Goal: Task Accomplishment & Management: Manage account settings

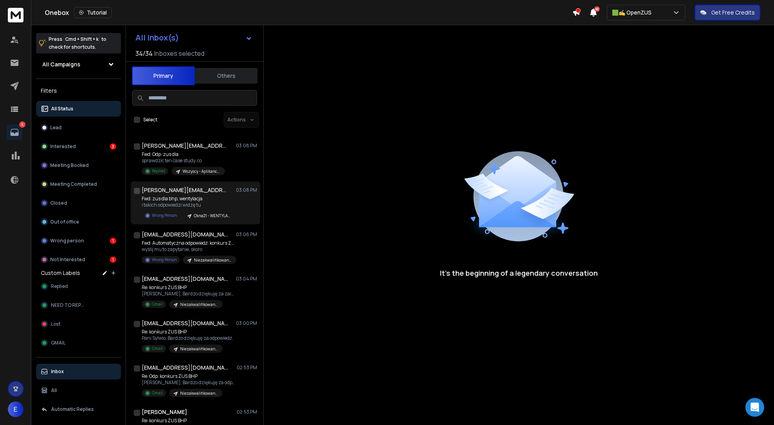
click at [193, 200] on p "Fwd: zus dla bhp, wentylacja" at bounding box center [189, 198] width 94 height 6
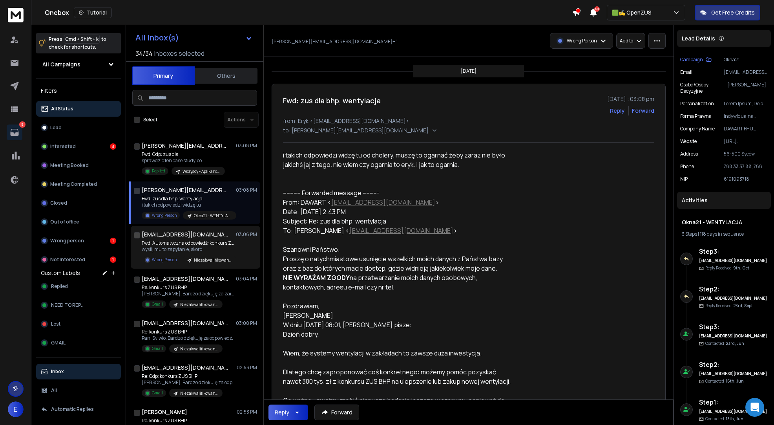
click at [195, 228] on div "biuro@openzus.pl; 03:06 PM Fwd: Automatyczna odpowiedź: konkurs ZUS wyślij mu t…" at bounding box center [196, 247] width 130 height 43
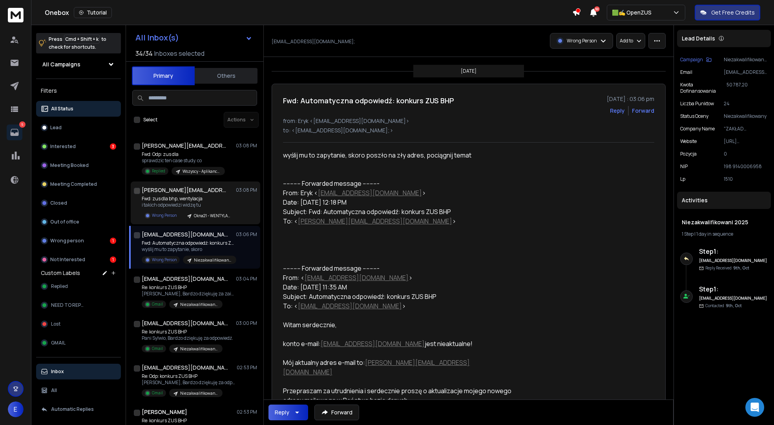
click at [202, 202] on p "i takich odpowiedzi widzę tu" at bounding box center [189, 205] width 94 height 6
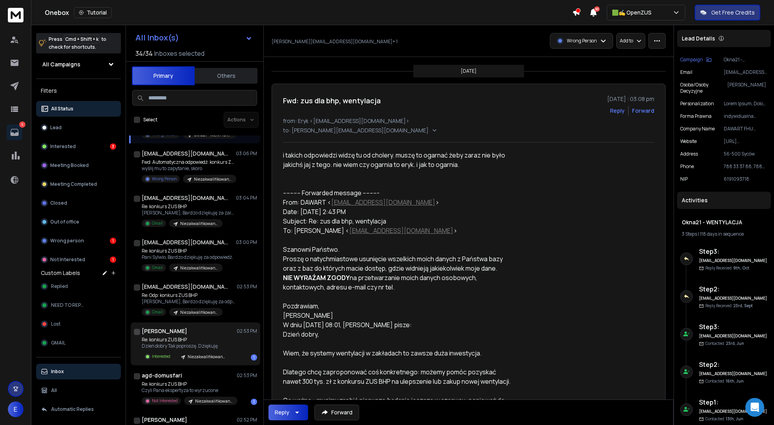
scroll to position [143, 0]
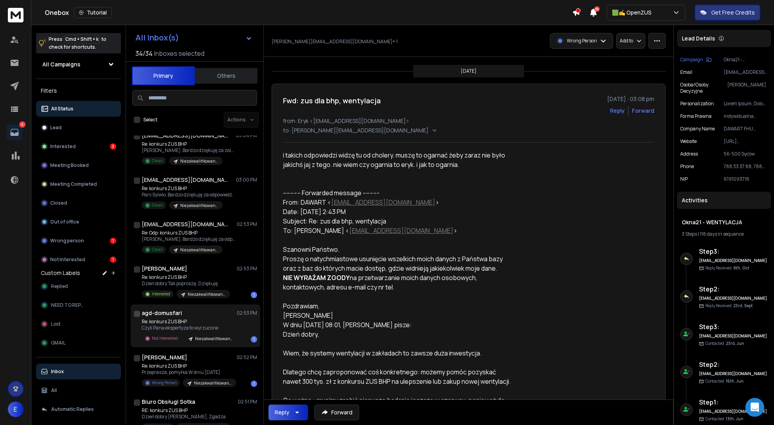
click at [210, 329] on p "Czyli Pana ekspertyza to wyrzucone" at bounding box center [189, 328] width 94 height 6
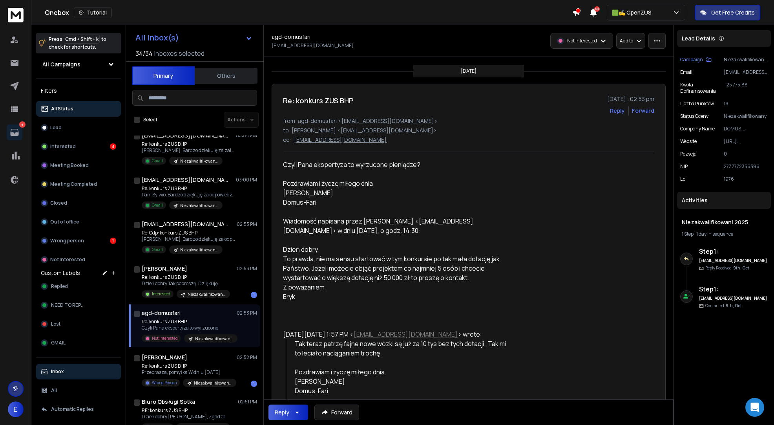
click at [136, 315] on button "button" at bounding box center [137, 313] width 6 height 6
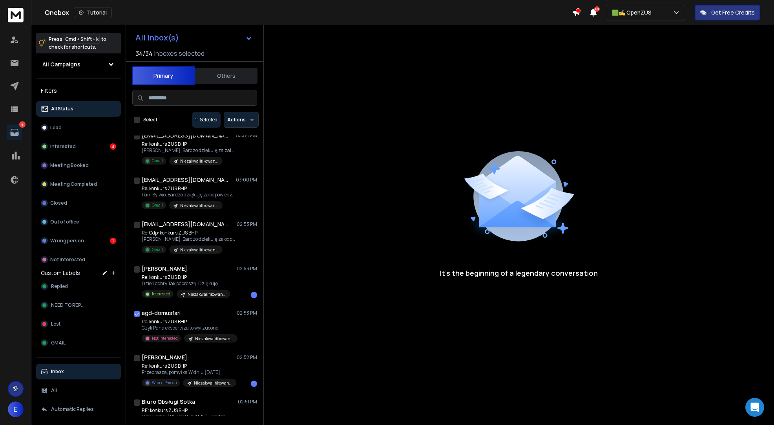
click at [250, 113] on button "Actions" at bounding box center [241, 120] width 35 height 16
click at [237, 137] on div "Mark as Unread" at bounding box center [229, 137] width 51 height 8
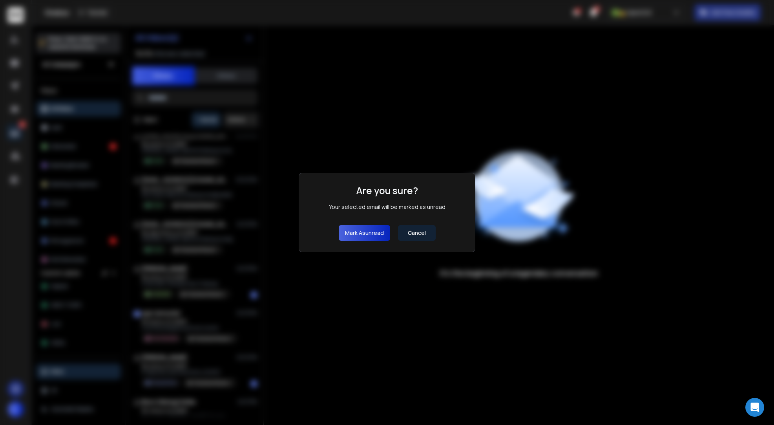
click at [353, 228] on button "Mark as unread" at bounding box center [364, 233] width 51 height 16
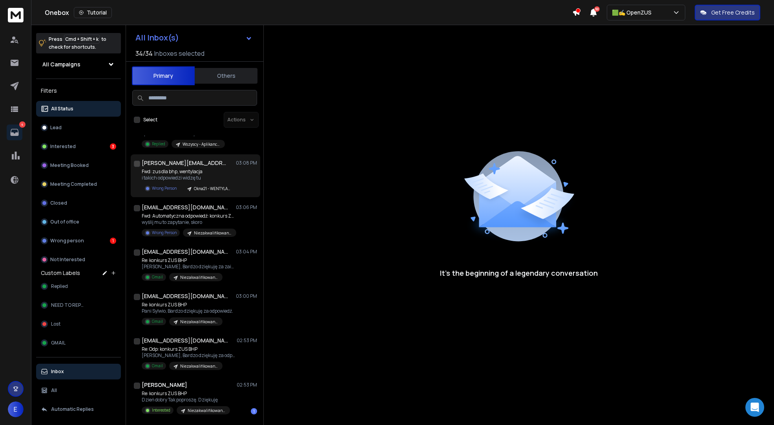
scroll to position [0, 0]
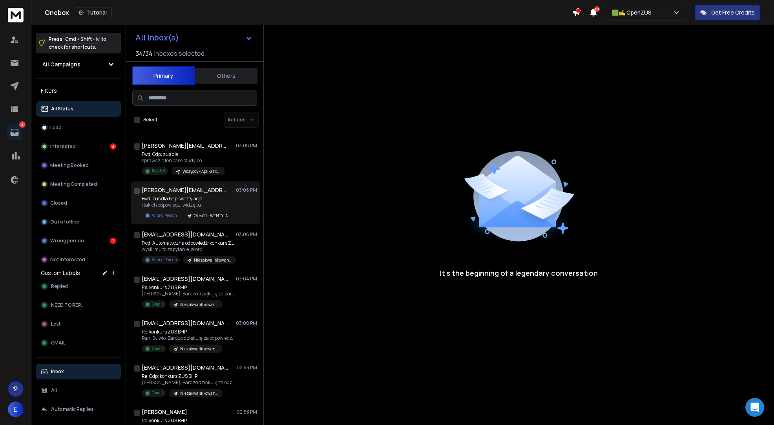
click at [186, 190] on h1 "[PERSON_NAME][EMAIL_ADDRESS][DOMAIN_NAME] +1" at bounding box center [185, 190] width 86 height 8
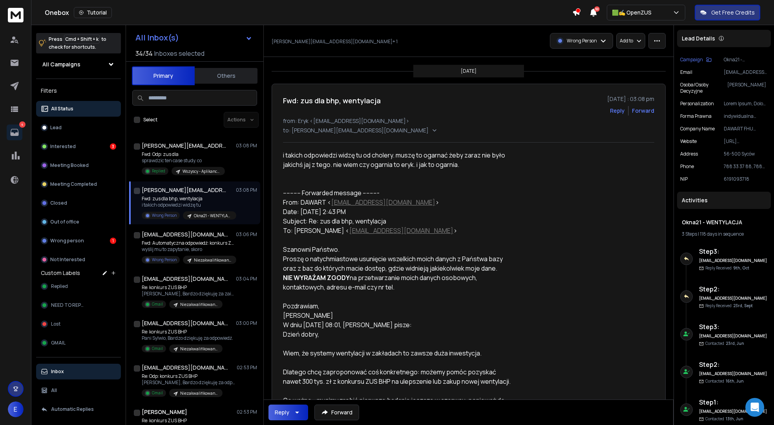
click at [653, 40] on icon "button" at bounding box center [656, 40] width 7 height 7
drag, startPoint x: 537, startPoint y: 190, endPoint x: 577, endPoint y: 137, distance: 66.7
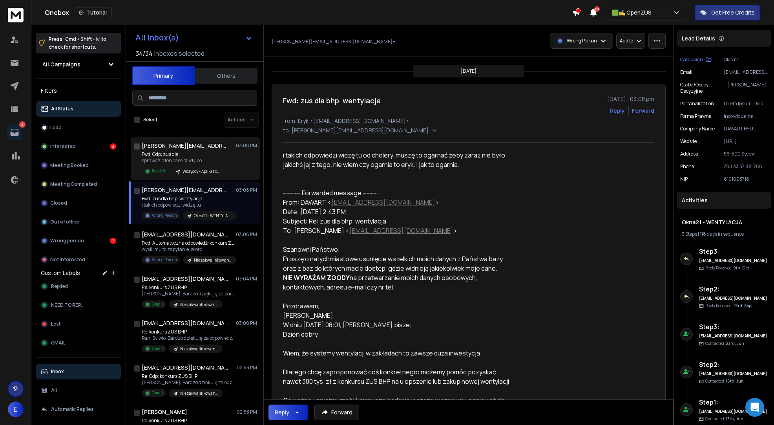
click at [205, 153] on p "Fwd: Odp: zus dla" at bounding box center [183, 154] width 83 height 6
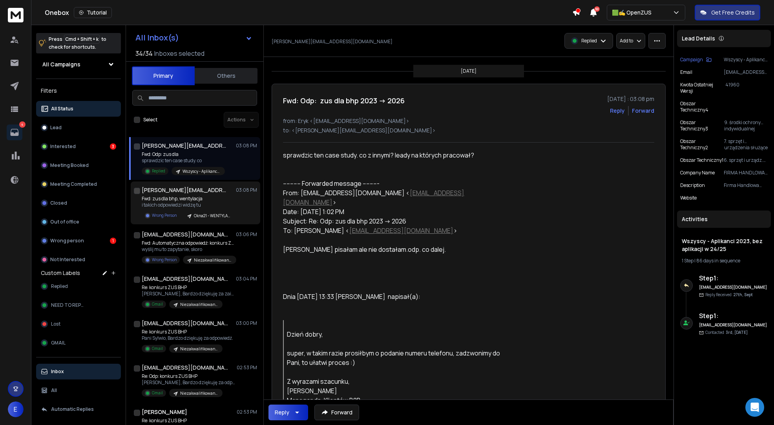
click at [209, 193] on div "j.banas@openzus.pl +1 03:08 PM" at bounding box center [199, 190] width 115 height 8
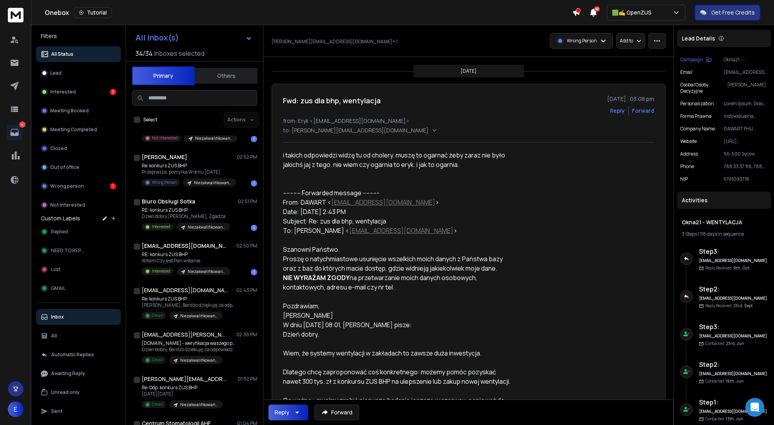
scroll to position [51, 0]
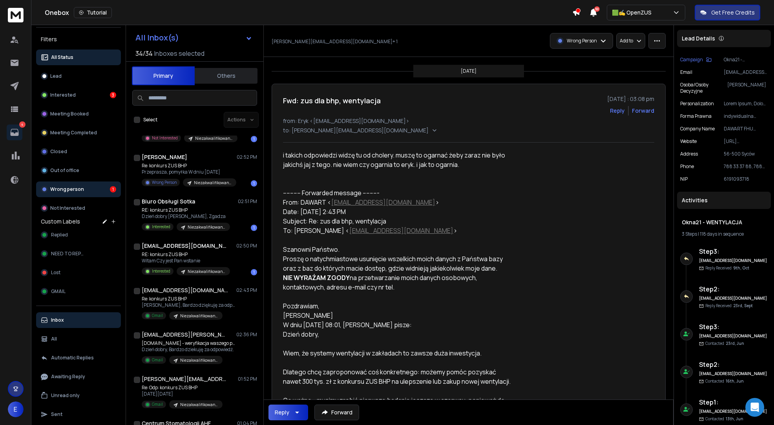
click at [74, 191] on p "Wrong person" at bounding box center [67, 189] width 34 height 6
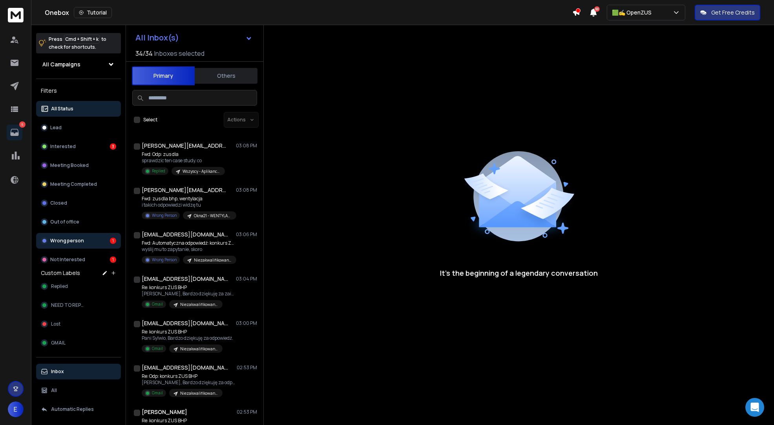
click at [79, 237] on p "Wrong person" at bounding box center [67, 240] width 34 height 6
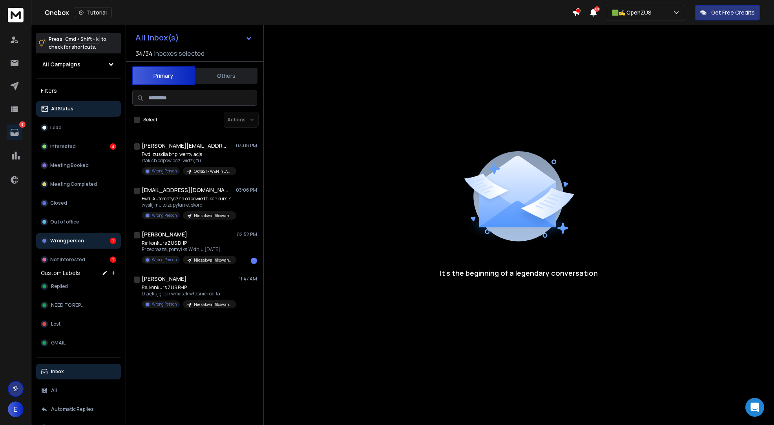
click at [64, 109] on p "All Status" at bounding box center [62, 109] width 22 height 6
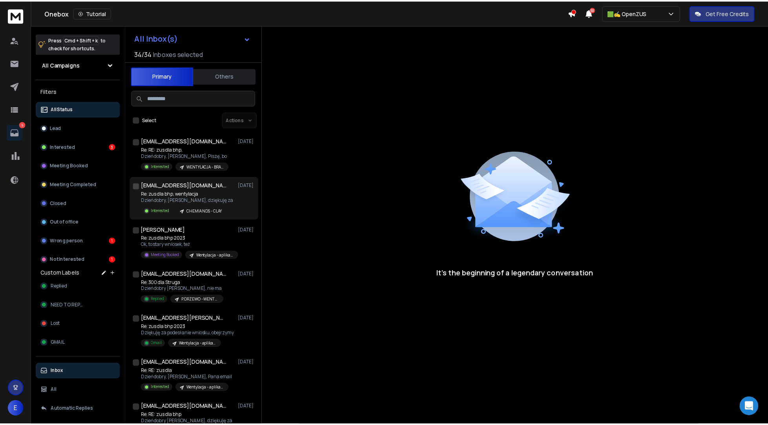
scroll to position [7143, 0]
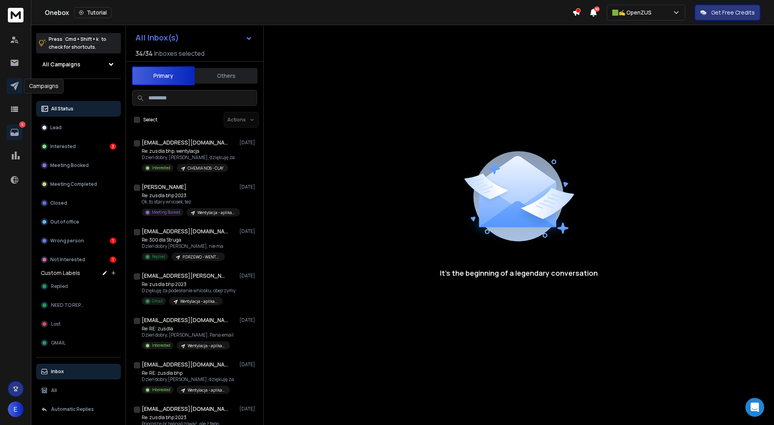
click at [18, 83] on icon at bounding box center [14, 86] width 8 height 8
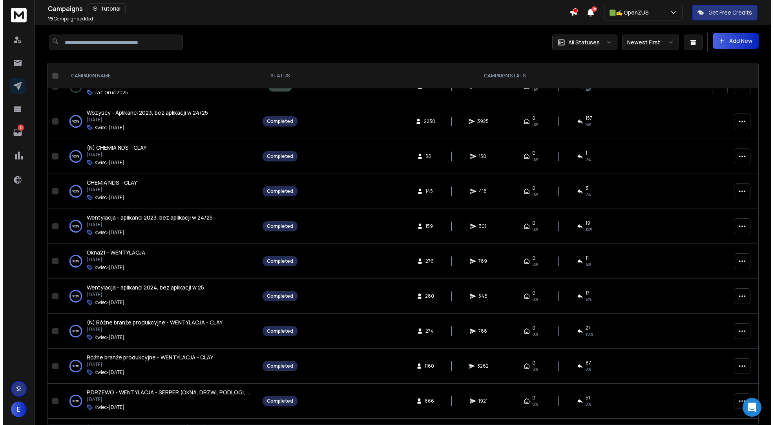
scroll to position [36, 0]
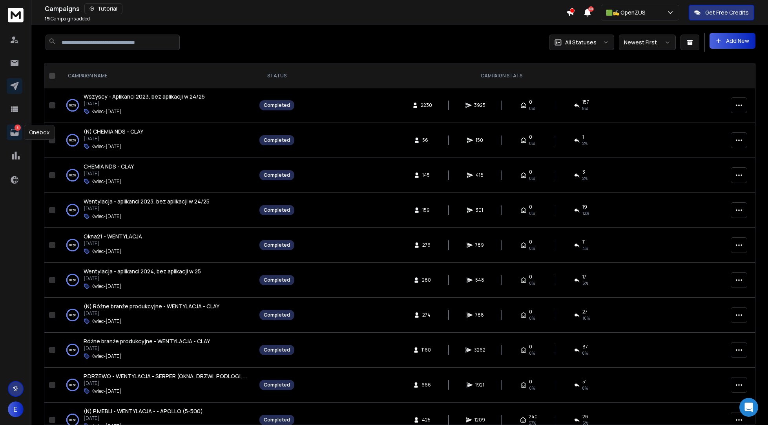
click at [10, 133] on icon at bounding box center [14, 132] width 9 height 9
